Goal: Task Accomplishment & Management: Manage account settings

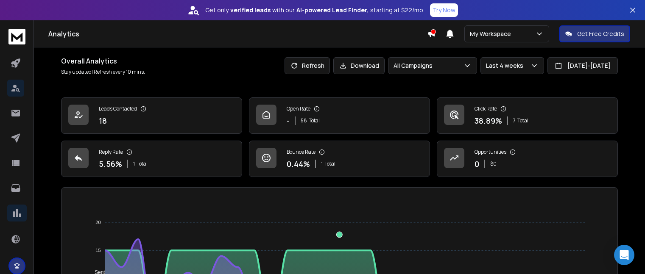
scroll to position [292, 0]
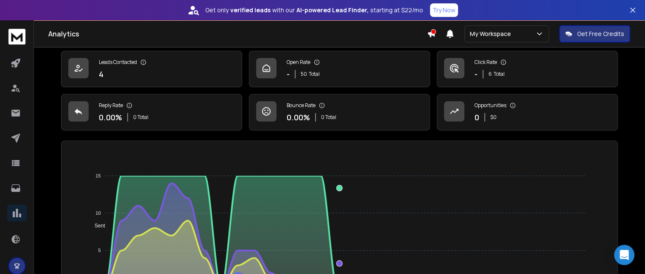
scroll to position [127, 0]
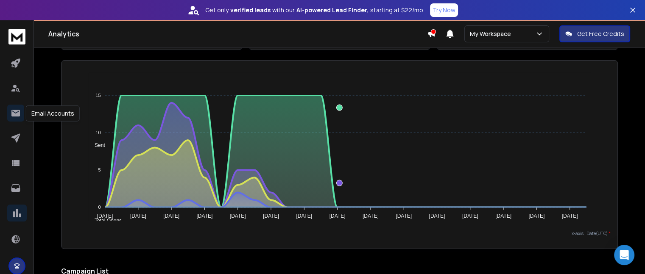
click at [12, 109] on icon at bounding box center [16, 113] width 10 height 10
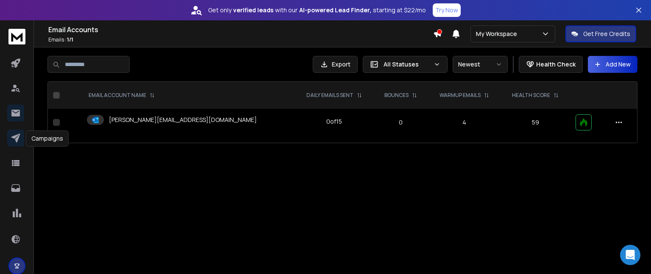
click at [11, 137] on icon at bounding box center [16, 138] width 10 height 10
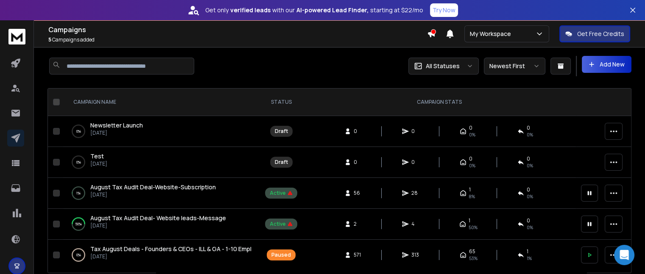
click at [609, 160] on icon "button" at bounding box center [613, 162] width 8 height 8
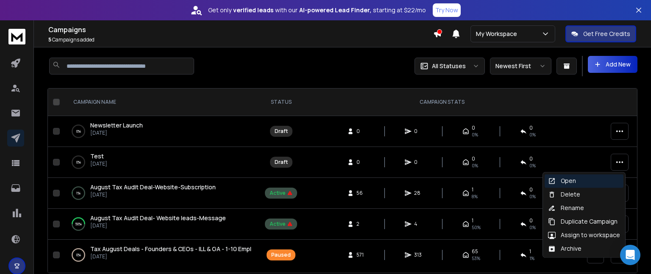
click at [584, 181] on div "Open" at bounding box center [584, 181] width 79 height 14
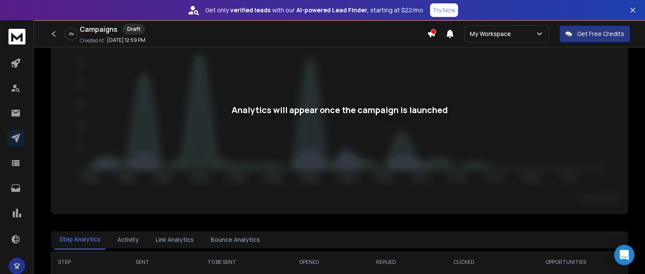
scroll to position [314, 0]
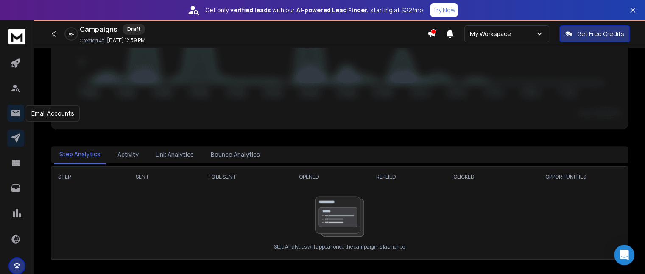
click at [19, 115] on icon at bounding box center [15, 113] width 8 height 7
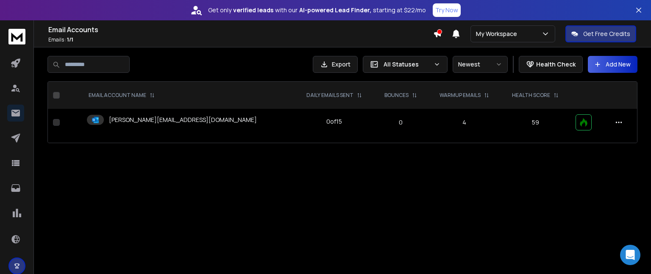
click at [615, 121] on icon at bounding box center [619, 123] width 8 height 8
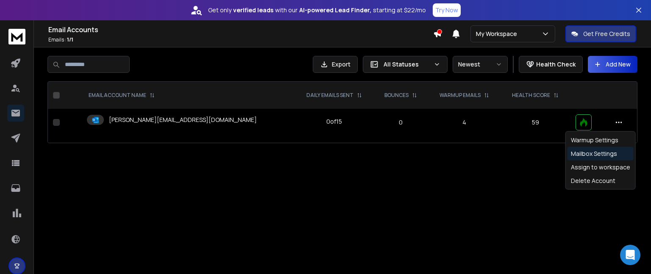
click at [603, 155] on div "Mailbox Settings" at bounding box center [601, 154] width 66 height 14
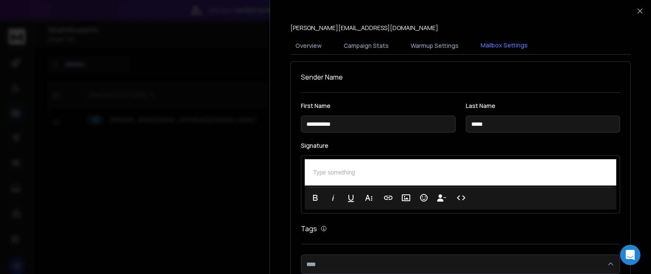
click at [638, 11] on icon "button" at bounding box center [640, 11] width 8 height 8
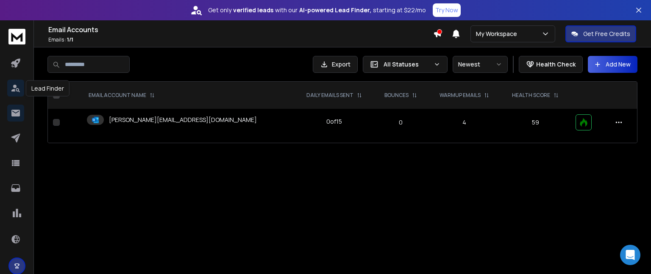
click at [20, 89] on icon at bounding box center [16, 88] width 10 height 10
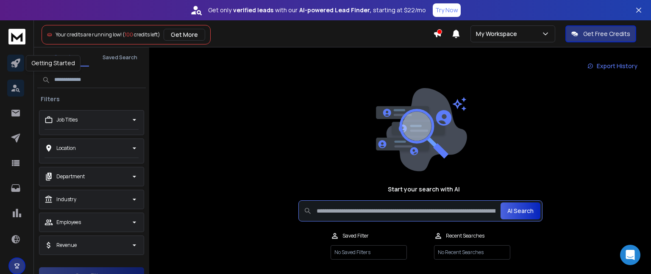
click at [22, 66] on link at bounding box center [15, 63] width 17 height 17
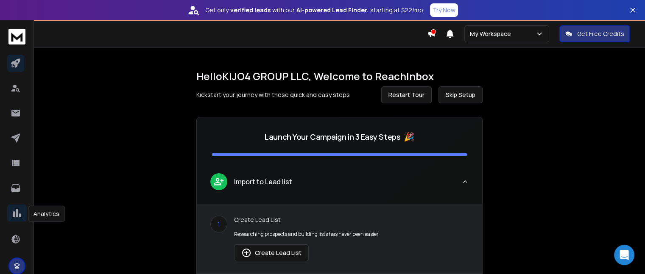
click at [18, 214] on icon at bounding box center [17, 213] width 13 height 13
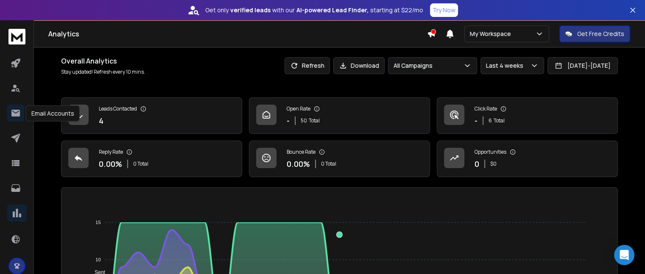
click at [11, 113] on icon at bounding box center [16, 113] width 10 height 10
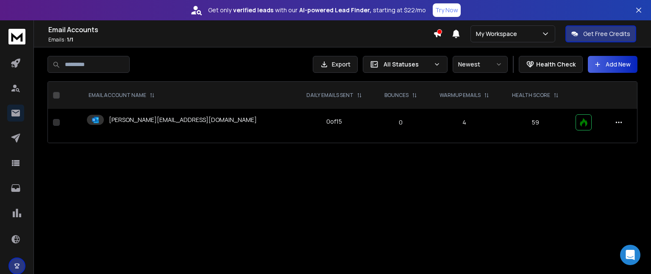
click at [501, 64] on icon "button" at bounding box center [499, 65] width 3 height 2
click at [436, 61] on div "All Statuses" at bounding box center [405, 64] width 85 height 17
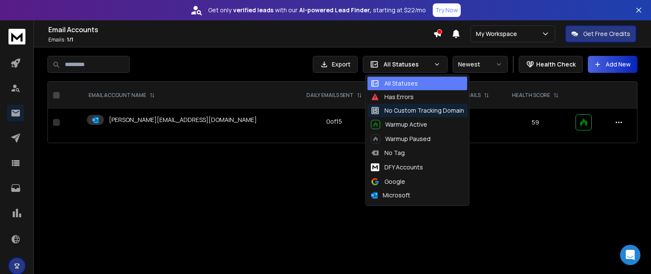
click at [560, 199] on div "Get only verified leads with our AI-powered Lead Finder, starting at $22/mo Try…" at bounding box center [325, 137] width 651 height 274
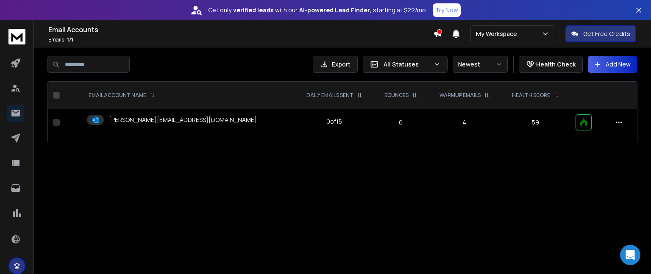
click at [619, 123] on button at bounding box center [619, 122] width 26 height 14
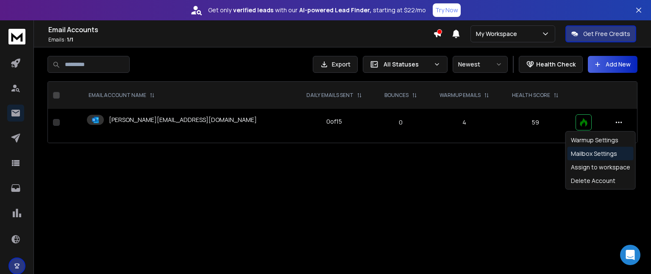
click at [607, 153] on div "Mailbox Settings" at bounding box center [601, 154] width 66 height 14
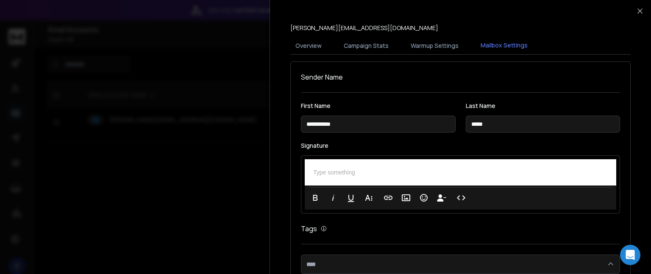
click at [511, 45] on button "Mailbox Settings" at bounding box center [504, 46] width 57 height 20
click at [380, 41] on button "Campaign Stats" at bounding box center [366, 45] width 55 height 19
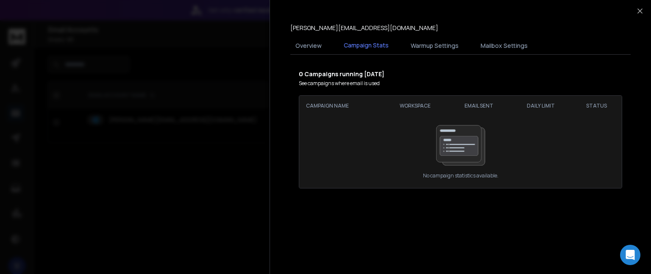
click at [440, 42] on button "Warmup Settings" at bounding box center [435, 45] width 58 height 19
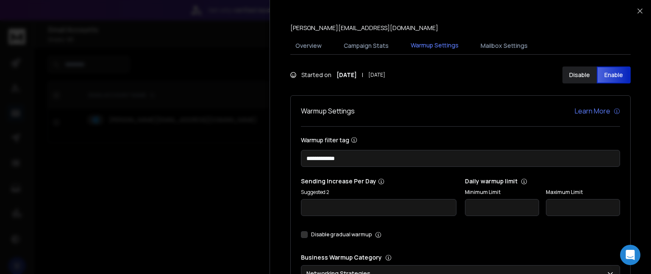
click at [355, 39] on button "Campaign Stats" at bounding box center [366, 45] width 55 height 19
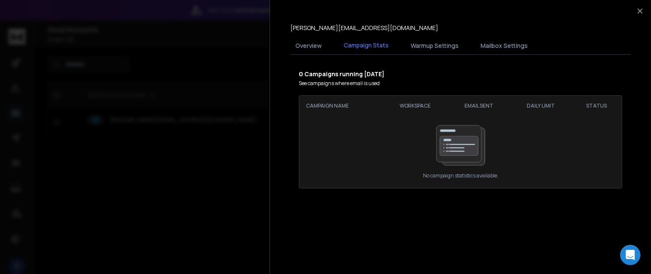
click at [422, 40] on button "Warmup Settings" at bounding box center [435, 45] width 58 height 19
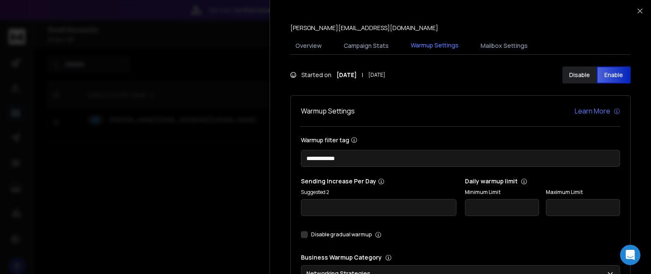
click at [517, 44] on button "Mailbox Settings" at bounding box center [504, 45] width 57 height 19
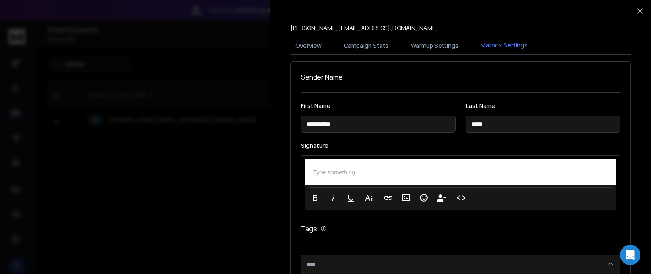
click at [315, 45] on button "Overview" at bounding box center [309, 45] width 36 height 19
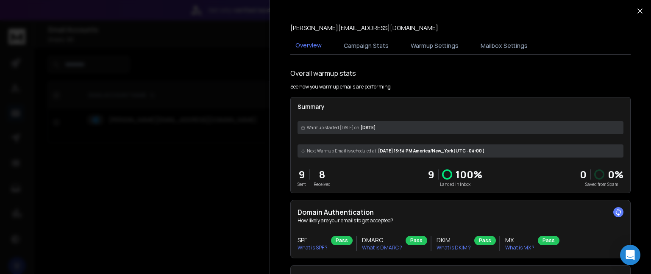
click at [638, 10] on icon "button" at bounding box center [640, 11] width 4 height 4
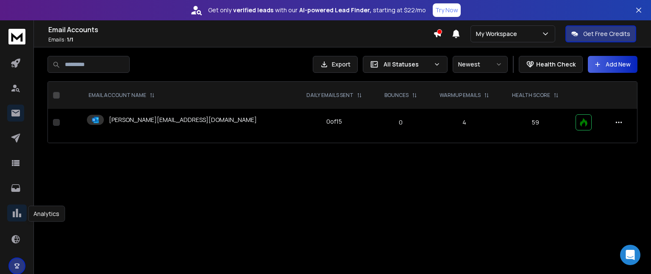
click at [12, 216] on icon at bounding box center [17, 213] width 13 height 13
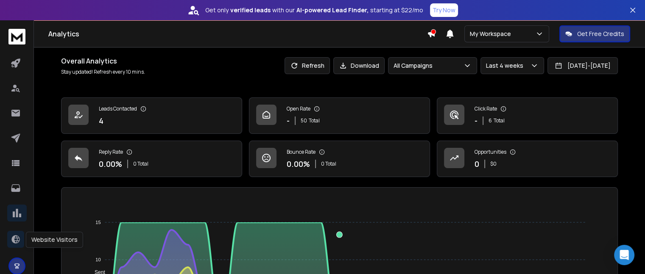
click at [14, 241] on icon at bounding box center [15, 239] width 8 height 8
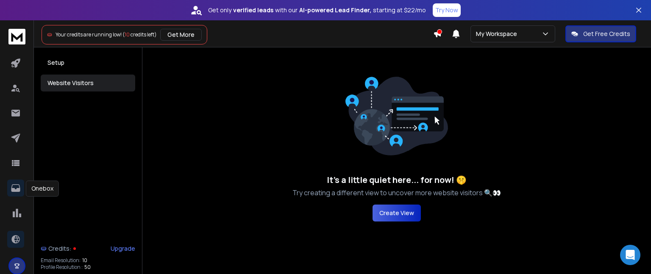
click at [19, 193] on icon at bounding box center [16, 188] width 10 height 10
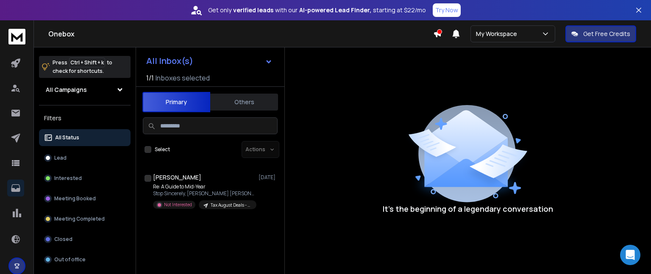
click at [89, 140] on button "All Status" at bounding box center [85, 137] width 92 height 17
click at [269, 146] on div "Actions" at bounding box center [261, 149] width 38 height 17
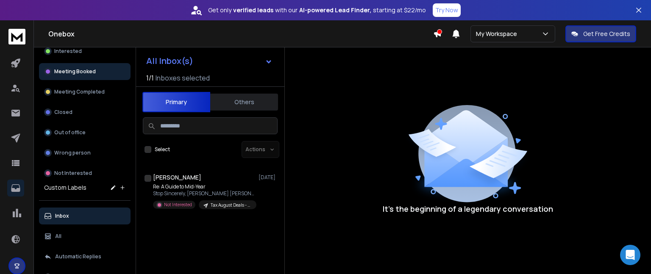
scroll to position [212, 0]
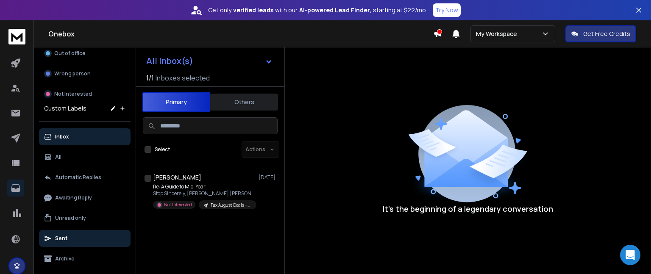
click at [80, 234] on button "Sent" at bounding box center [85, 238] width 92 height 17
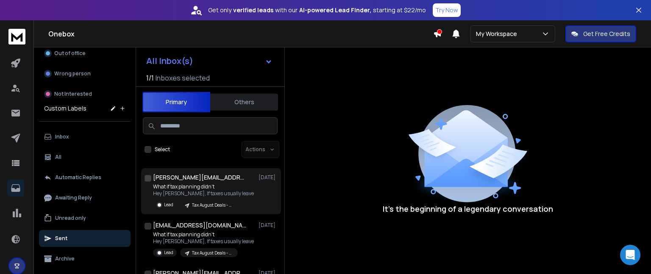
click at [210, 186] on p "What if tax planning didn’t" at bounding box center [203, 187] width 101 height 7
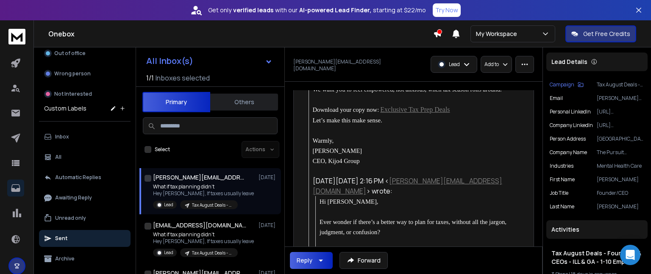
scroll to position [551, 0]
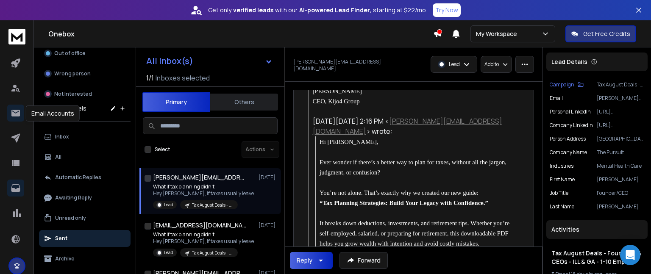
click at [11, 111] on icon at bounding box center [16, 113] width 10 height 10
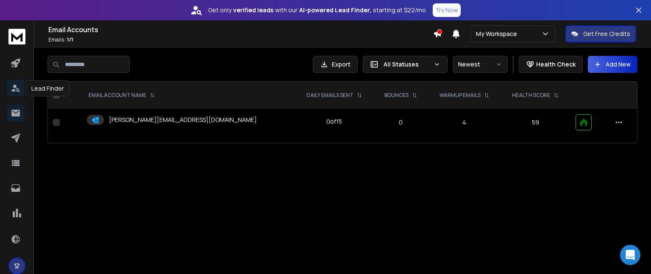
click at [20, 87] on icon at bounding box center [16, 88] width 10 height 10
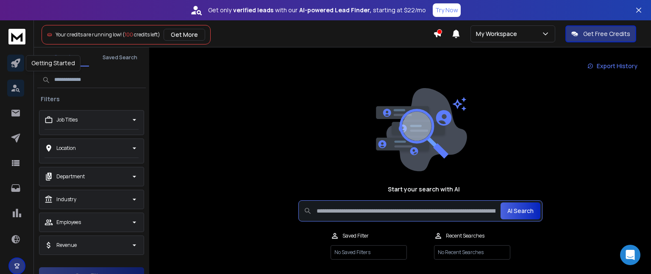
click at [20, 66] on icon at bounding box center [16, 63] width 10 height 10
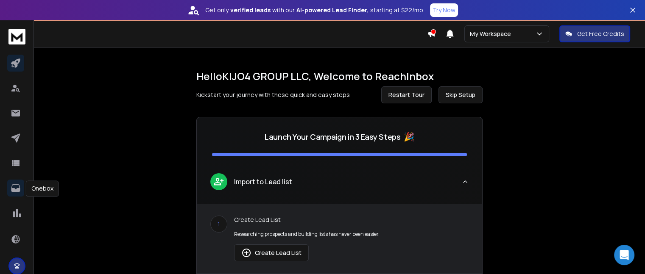
click at [16, 192] on icon at bounding box center [15, 189] width 9 height 8
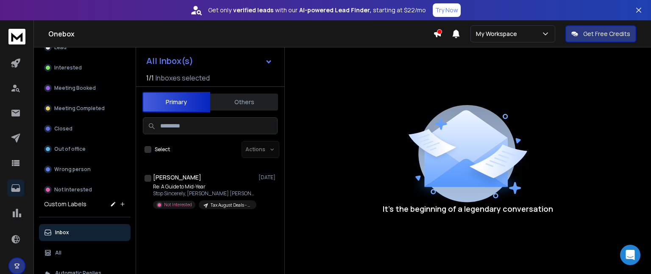
scroll to position [167, 0]
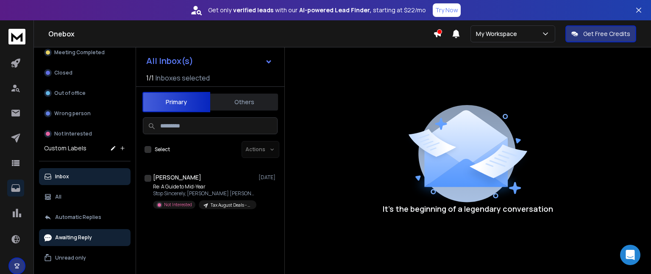
click at [81, 235] on p "Awaiting Reply" at bounding box center [73, 238] width 37 height 7
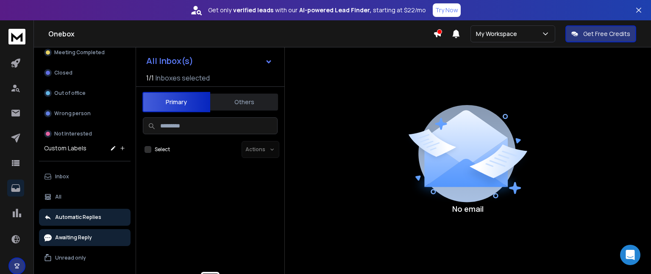
click at [82, 219] on p "Automatic Replies" at bounding box center [78, 217] width 46 height 7
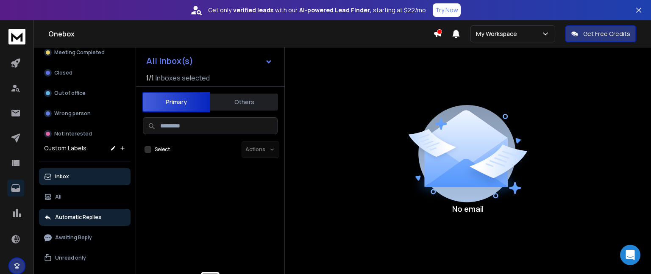
click at [66, 178] on p "Inbox" at bounding box center [62, 176] width 14 height 7
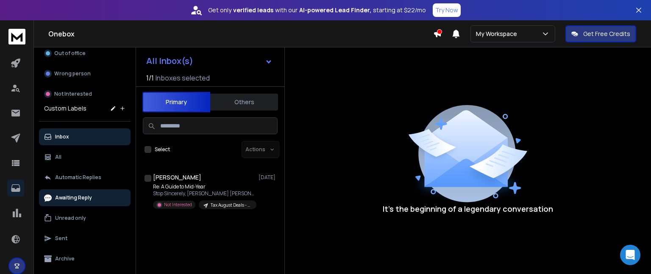
scroll to position [213, 0]
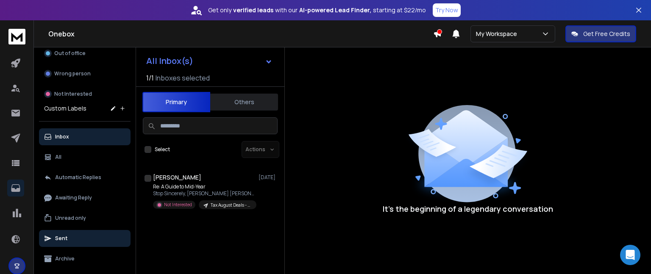
click at [70, 233] on button "Sent" at bounding box center [85, 238] width 92 height 17
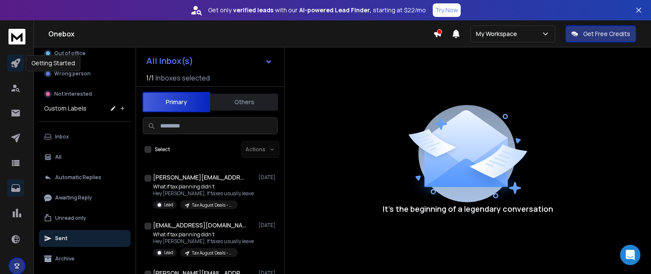
click at [14, 67] on icon at bounding box center [16, 63] width 10 height 10
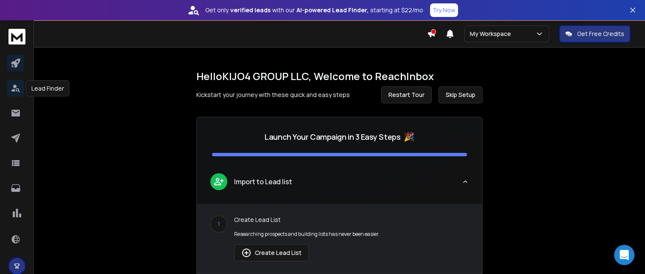
click at [12, 89] on icon at bounding box center [16, 88] width 10 height 10
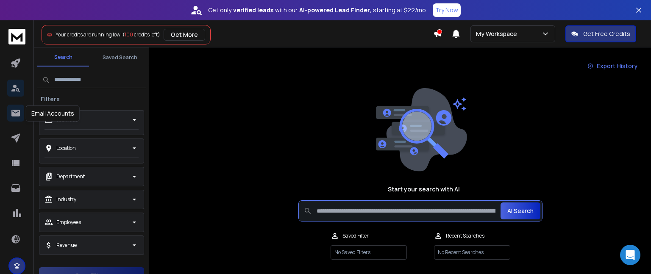
click at [19, 119] on link at bounding box center [15, 113] width 17 height 17
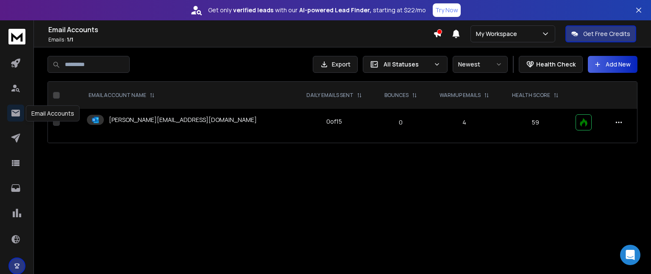
click at [439, 64] on icon at bounding box center [437, 65] width 3 height 2
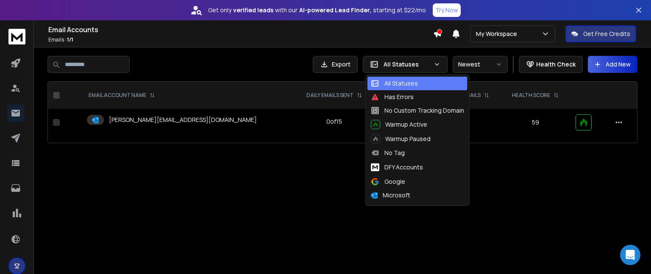
click at [499, 62] on icon "button" at bounding box center [499, 64] width 7 height 7
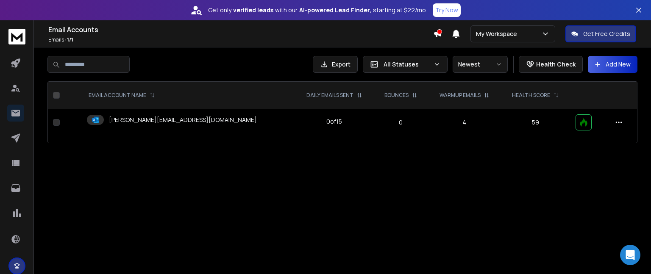
click at [596, 64] on icon at bounding box center [598, 65] width 6 height 6
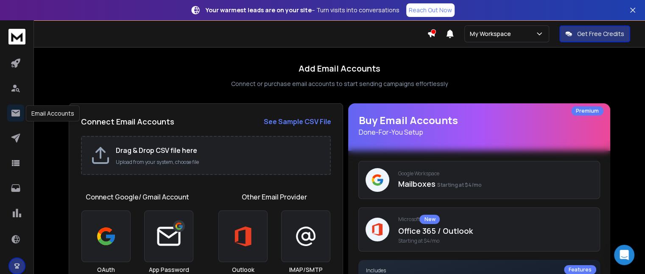
click at [8, 115] on link at bounding box center [15, 113] width 17 height 17
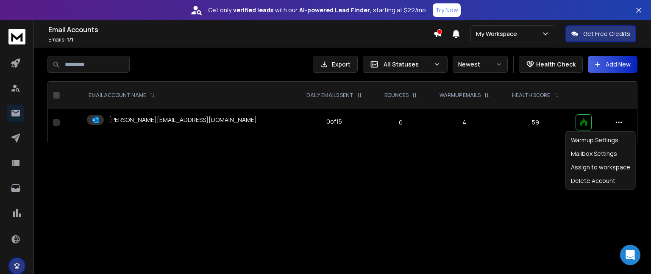
click at [620, 122] on button at bounding box center [619, 122] width 26 height 14
click at [603, 159] on div "Mailbox Settings" at bounding box center [601, 154] width 66 height 14
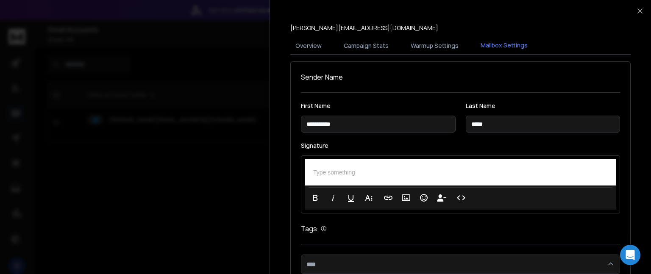
click at [334, 81] on h1 "Sender Name" at bounding box center [460, 77] width 319 height 10
click at [329, 74] on h1 "Sender Name" at bounding box center [460, 77] width 319 height 10
click at [433, 44] on button "Warmup Settings" at bounding box center [435, 45] width 58 height 19
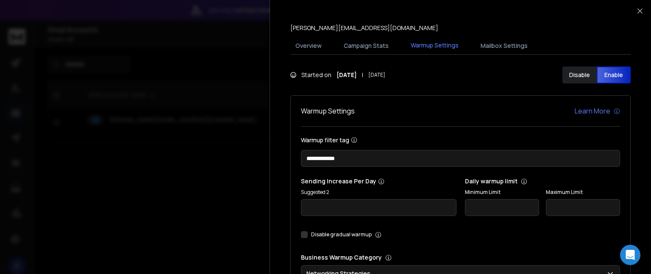
click at [348, 39] on button "Campaign Stats" at bounding box center [366, 45] width 55 height 19
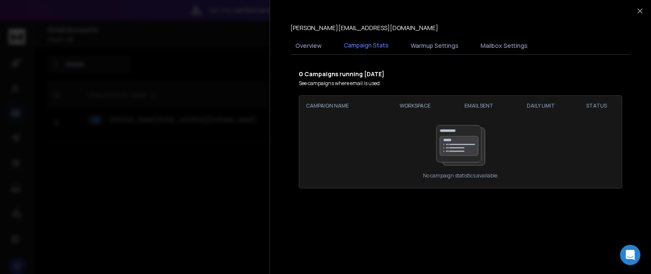
click at [492, 40] on button "Mailbox Settings" at bounding box center [504, 45] width 57 height 19
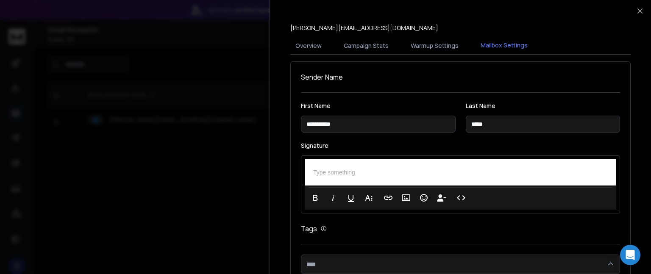
click at [349, 166] on div at bounding box center [461, 172] width 312 height 26
